Goal: Task Accomplishment & Management: Manage account settings

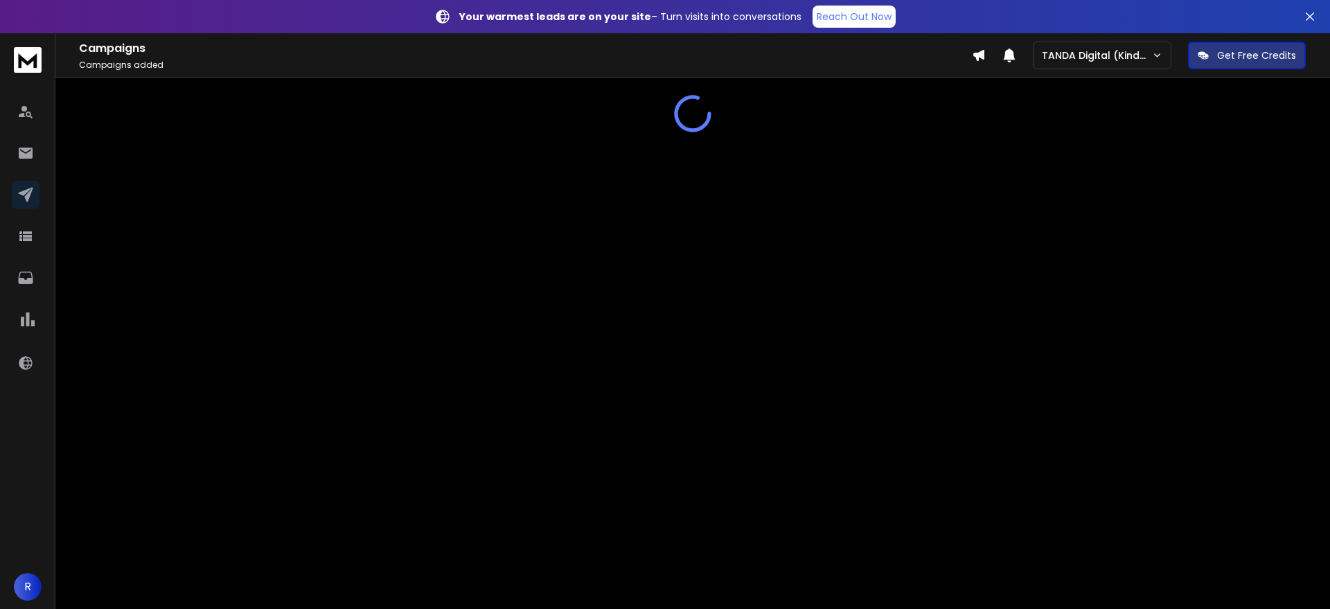
click at [1098, 48] on p "TANDA Digital (Kind Studio)" at bounding box center [1097, 55] width 110 height 14
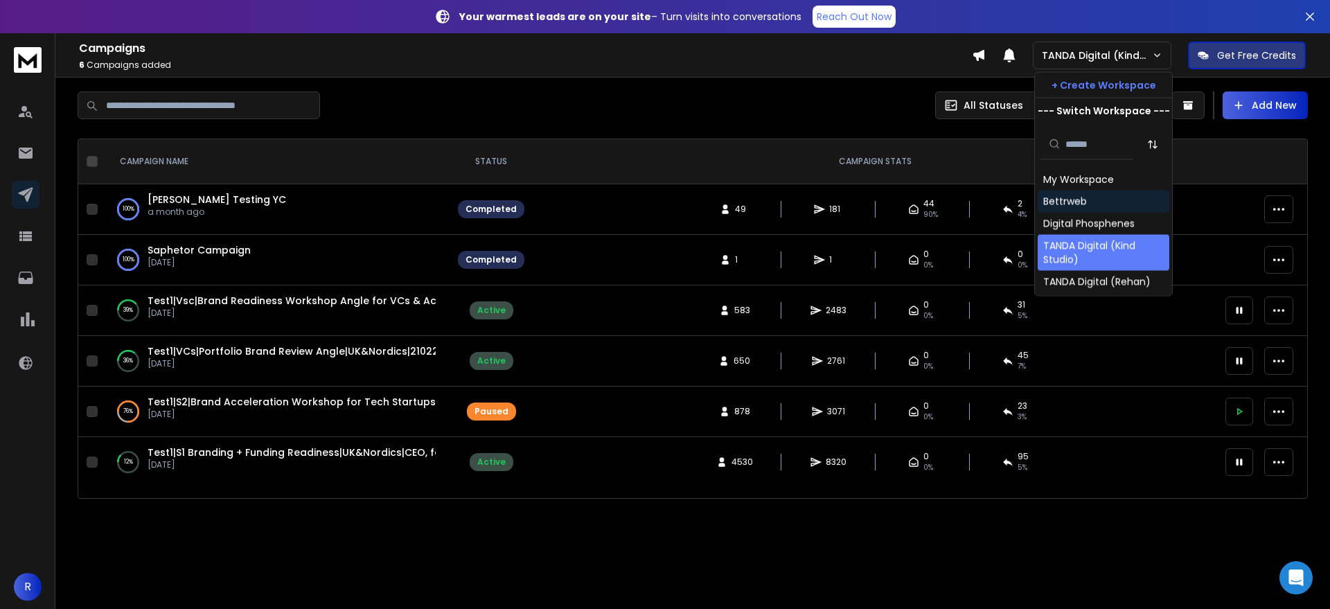
click at [1095, 197] on div "Bettrweb" at bounding box center [1104, 202] width 132 height 22
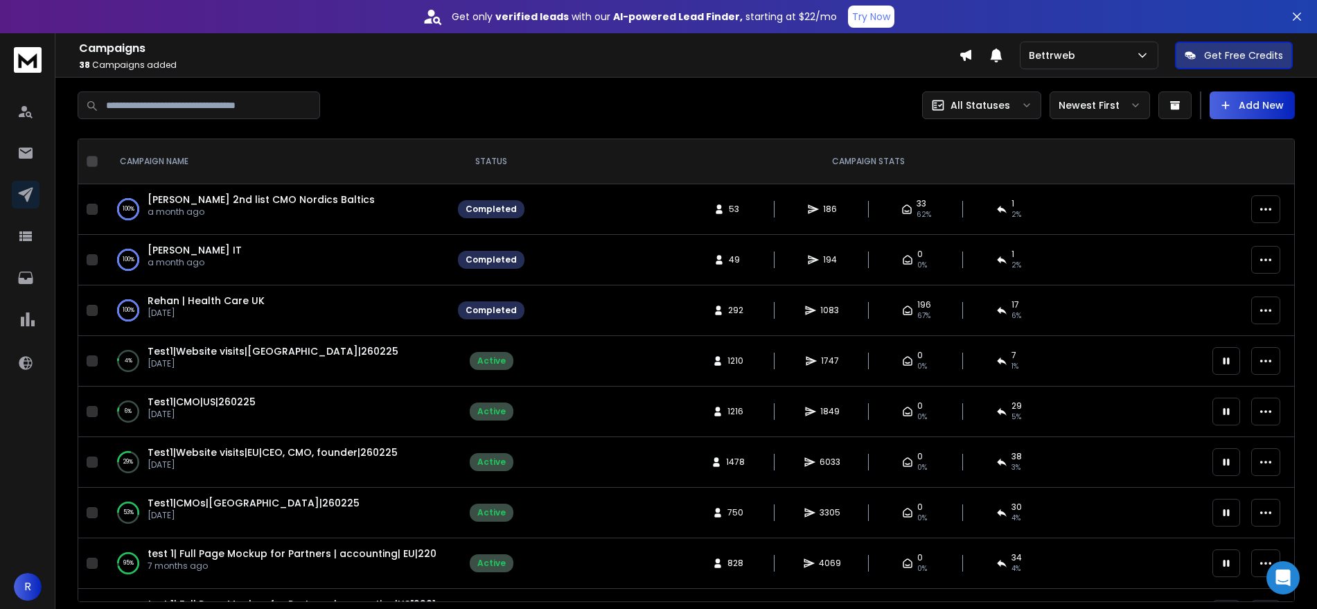
drag, startPoint x: 23, startPoint y: 496, endPoint x: 135, endPoint y: 4, distance: 504.5
click at [24, 495] on div "R" at bounding box center [27, 323] width 55 height 581
click at [1112, 58] on div "Bettrweb" at bounding box center [1089, 55] width 121 height 14
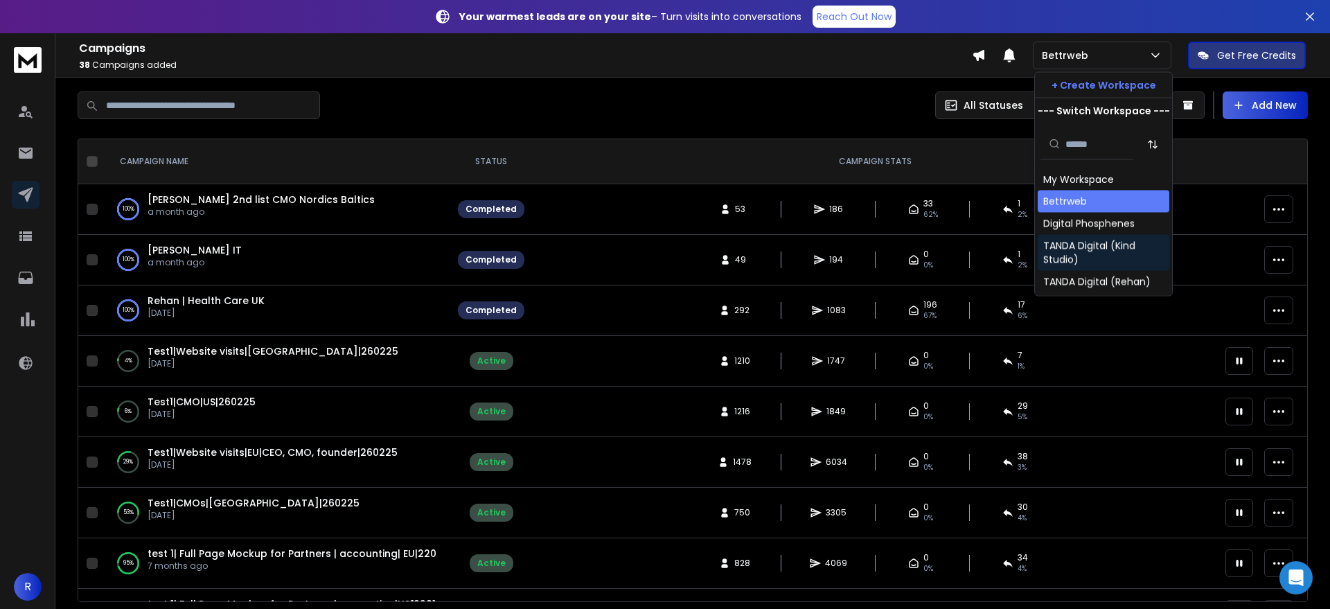
click at [1092, 249] on div "TANDA Digital (Kind Studio)" at bounding box center [1103, 253] width 121 height 28
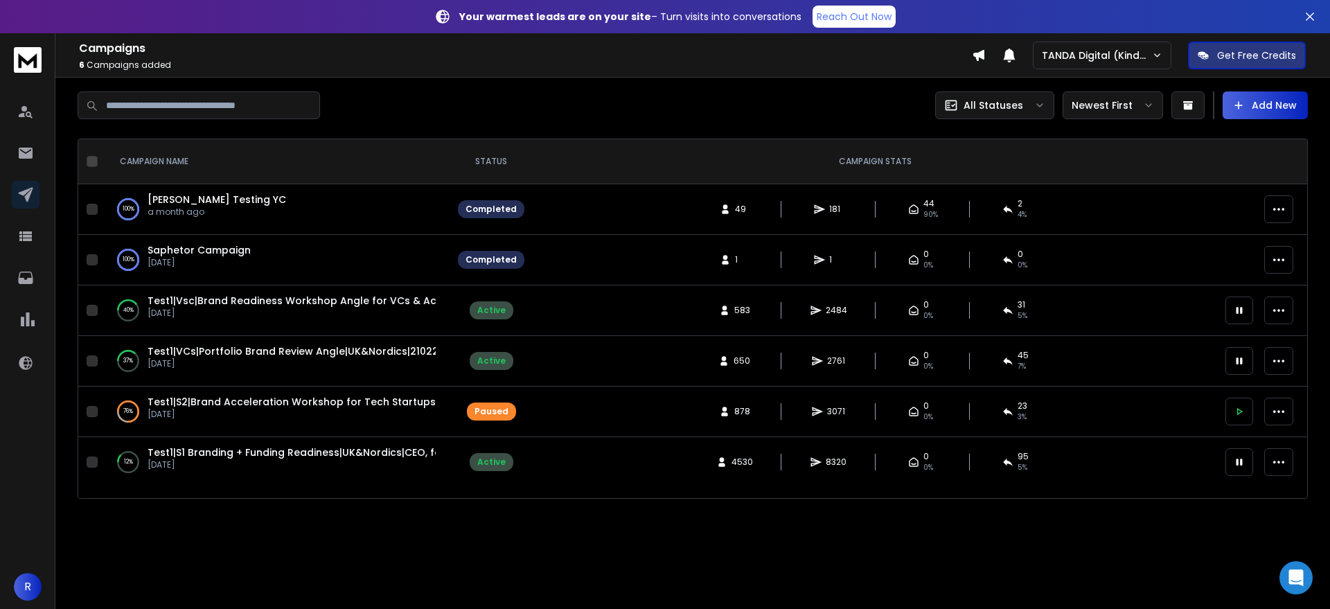
drag, startPoint x: 662, startPoint y: 538, endPoint x: 695, endPoint y: 484, distance: 62.5
click at [663, 537] on div "Your warmest leads are on your site – Turn visits into conversations Reach Out …" at bounding box center [665, 304] width 1330 height 609
